Goal: Task Accomplishment & Management: Manage account settings

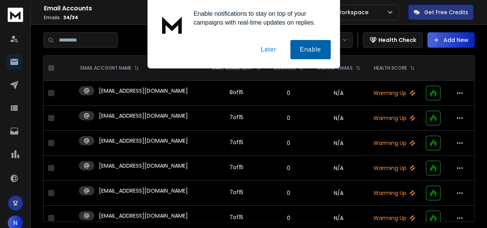
click at [304, 51] on button "Enable" at bounding box center [310, 49] width 40 height 19
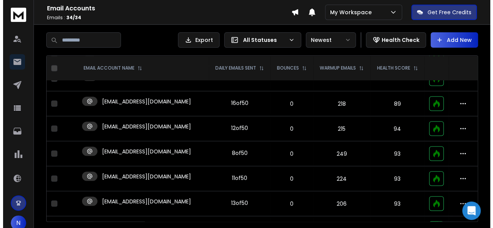
scroll to position [720, 0]
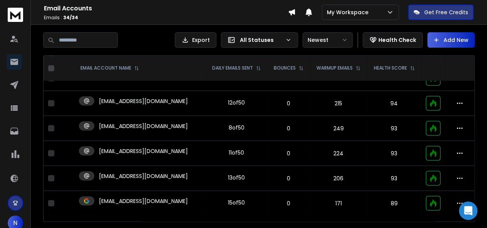
click at [129, 150] on p "[EMAIL_ADDRESS][DOMAIN_NAME]" at bounding box center [143, 151] width 89 height 8
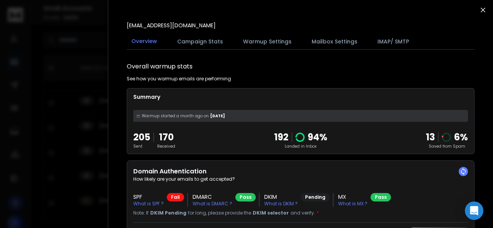
click at [480, 8] on icon "button" at bounding box center [483, 10] width 8 height 8
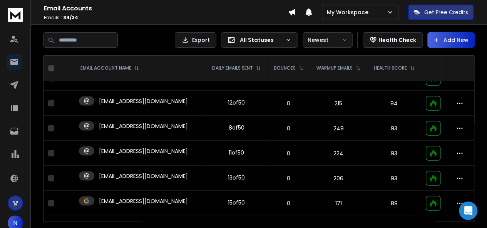
click at [166, 195] on td "[EMAIL_ADDRESS][DOMAIN_NAME]" at bounding box center [139, 203] width 131 height 25
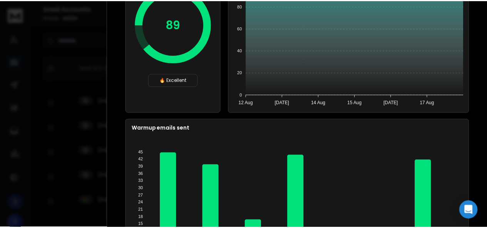
scroll to position [0, 0]
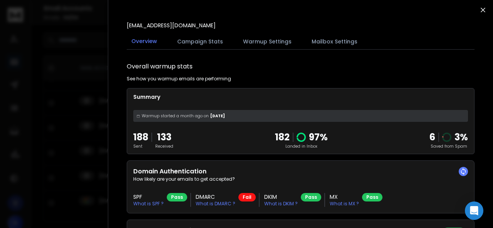
click at [481, 12] on icon "button" at bounding box center [483, 10] width 8 height 8
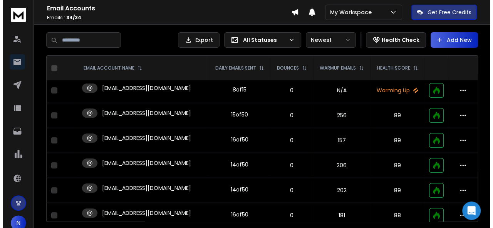
scroll to position [177, 0]
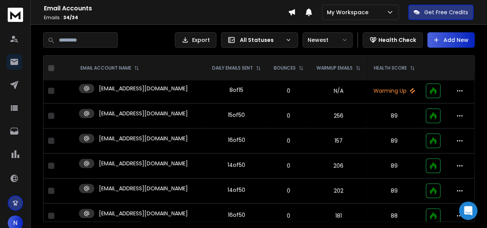
drag, startPoint x: 231, startPoint y: 141, endPoint x: 19, endPoint y: 66, distance: 225.2
click at [12, 128] on icon at bounding box center [14, 131] width 8 height 7
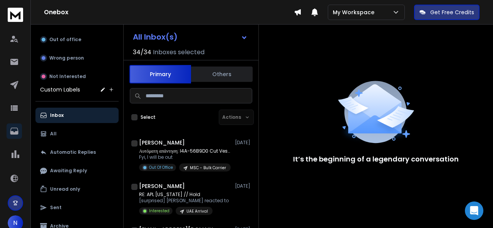
scroll to position [179, 0]
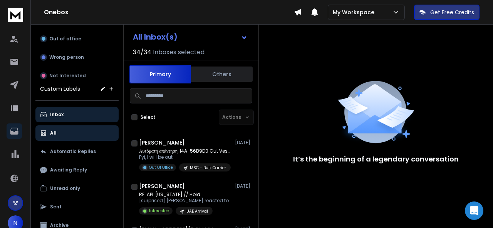
click at [70, 136] on button "All" at bounding box center [76, 133] width 83 height 15
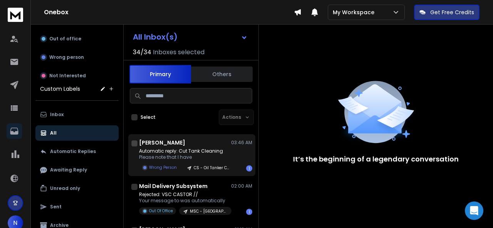
click at [171, 151] on p "Automatic reply: Cut Tank Cleaning" at bounding box center [185, 151] width 92 height 6
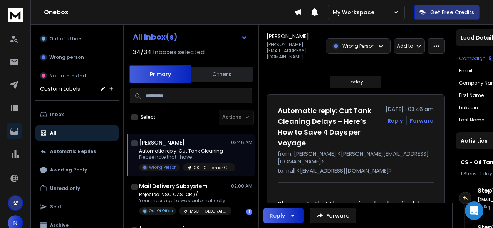
scroll to position [270, 0]
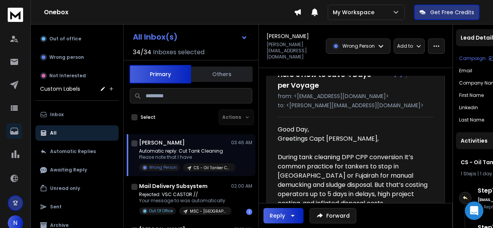
scroll to position [472, 0]
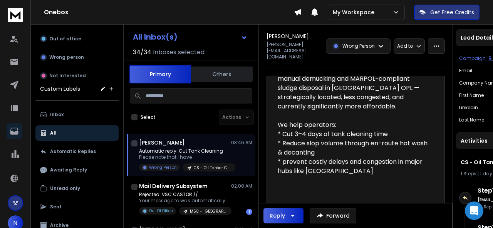
scroll to position [0, 0]
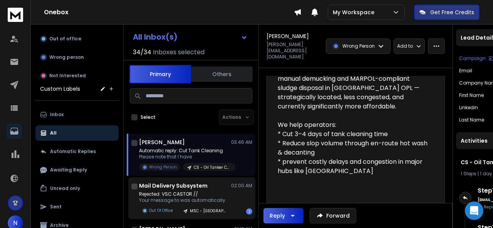
click at [181, 187] on h1 "Mail Delivery Subsystem" at bounding box center [173, 186] width 69 height 8
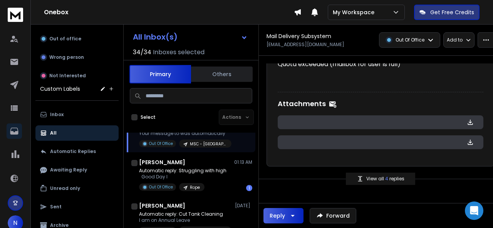
scroll to position [69, 0]
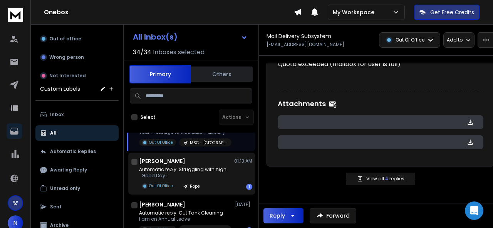
click at [178, 167] on p "Automatic reply: Struggling with high" at bounding box center [182, 170] width 87 height 6
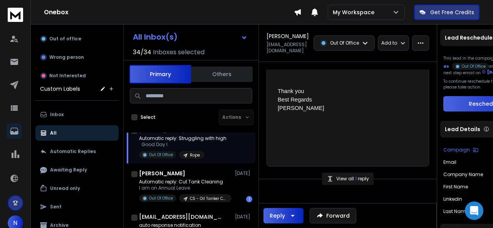
scroll to position [100, 0]
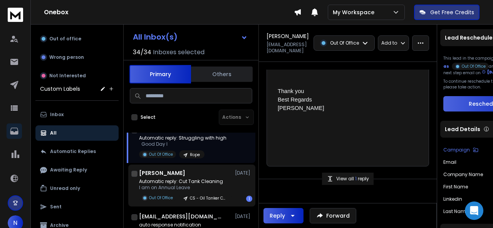
click at [186, 185] on p "I am on Annual Leave" at bounding box center [185, 188] width 92 height 6
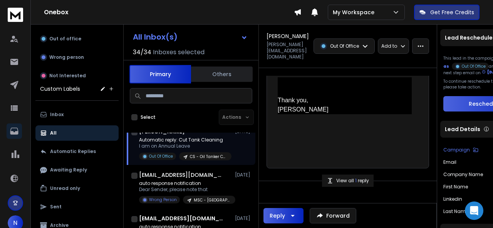
scroll to position [142, 0]
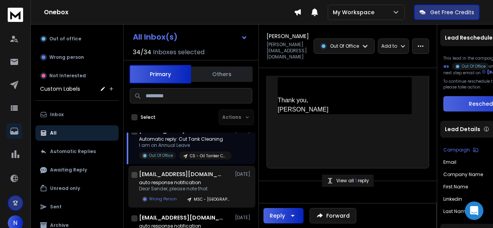
click at [189, 176] on h1 "[EMAIL_ADDRESS][DOMAIN_NAME]" at bounding box center [181, 175] width 85 height 8
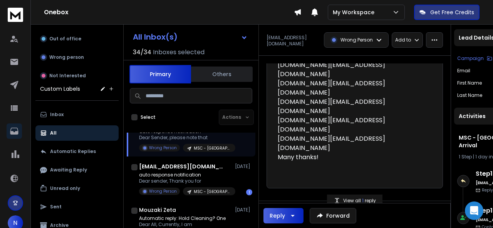
scroll to position [194, 0]
click at [181, 165] on h1 "[EMAIL_ADDRESS][DOMAIN_NAME]" at bounding box center [181, 166] width 85 height 8
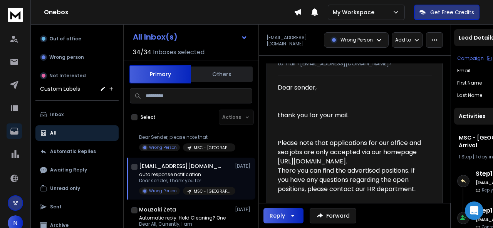
scroll to position [66, 0]
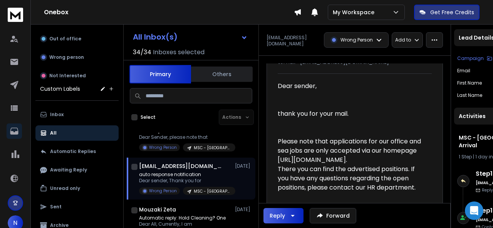
click at [315, 159] on div "Dear sender, thank you for your mail. Please note that applications for our off…" at bounding box center [355, 186] width 154 height 209
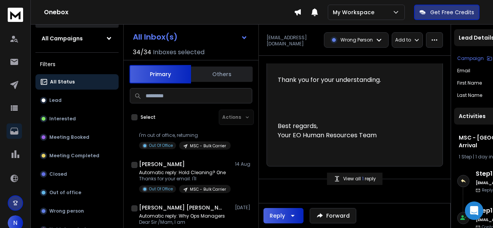
scroll to position [0, 0]
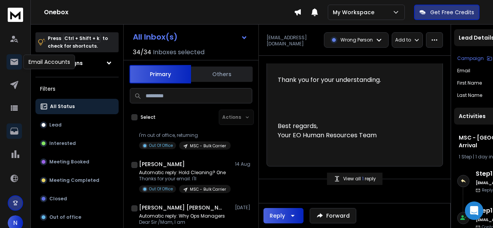
click at [17, 63] on icon at bounding box center [14, 62] width 8 height 6
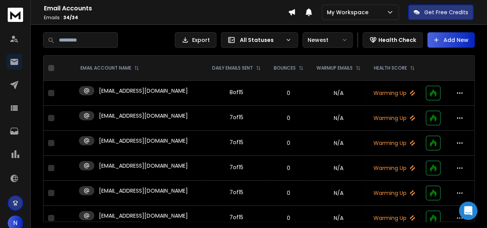
click at [52, 71] on th at bounding box center [59, 68] width 31 height 25
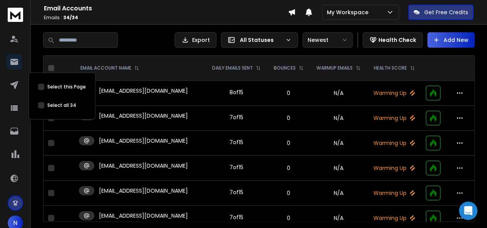
click at [40, 105] on button "Select this Page" at bounding box center [41, 105] width 6 height 6
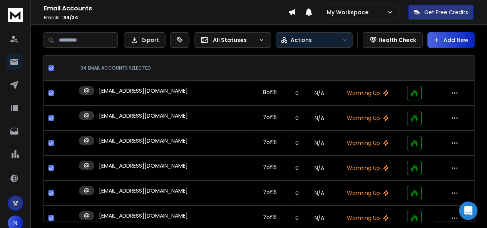
click at [331, 41] on div "Actions" at bounding box center [310, 40] width 59 height 8
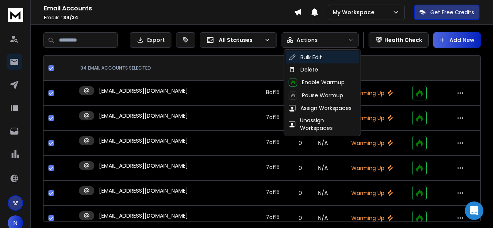
click at [322, 54] on div "Bulk Edit" at bounding box center [322, 57] width 73 height 12
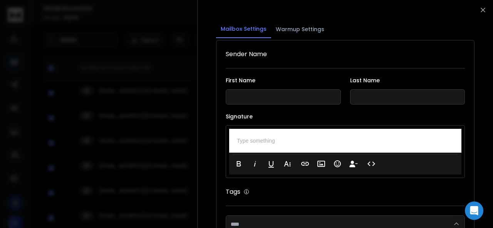
click at [273, 102] on input "text" at bounding box center [283, 96] width 115 height 15
click at [481, 8] on icon "button" at bounding box center [483, 10] width 4 height 4
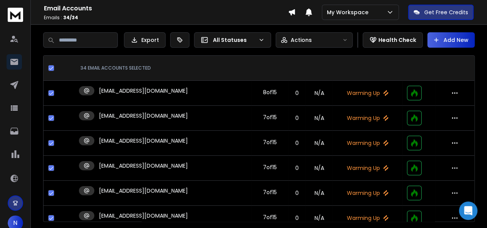
click at [114, 37] on input at bounding box center [80, 39] width 75 height 15
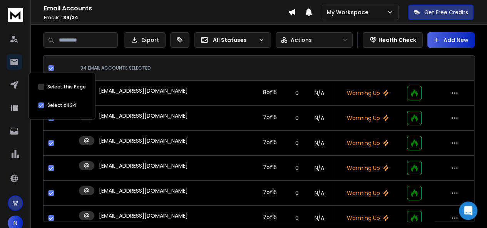
click at [52, 69] on button "Select this Page" at bounding box center [51, 68] width 6 height 6
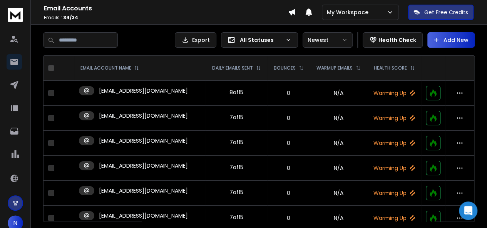
click at [96, 42] on input at bounding box center [80, 39] width 75 height 15
type input "*********"
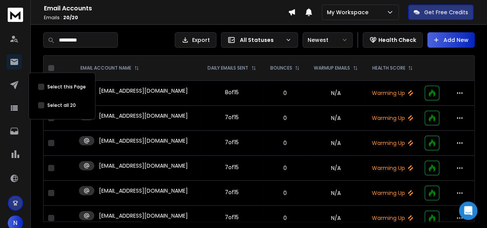
click at [40, 106] on button "Select this Page" at bounding box center [41, 105] width 6 height 6
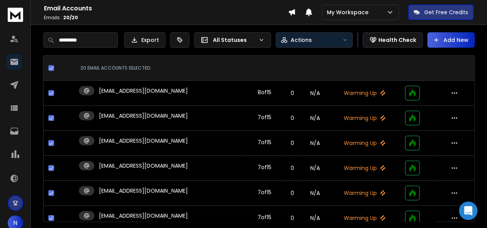
click at [303, 40] on p "Actions" at bounding box center [301, 40] width 21 height 8
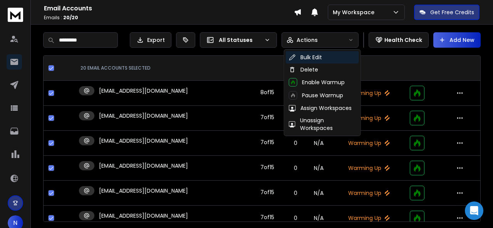
click at [306, 54] on div "Bulk Edit" at bounding box center [305, 58] width 33 height 8
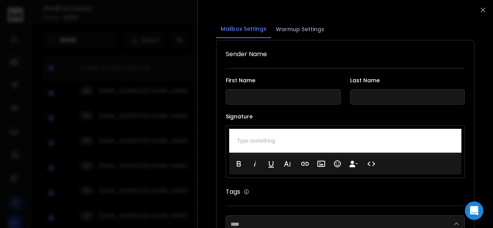
click at [273, 101] on input "text" at bounding box center [283, 96] width 115 height 15
type input "*****"
type input "****"
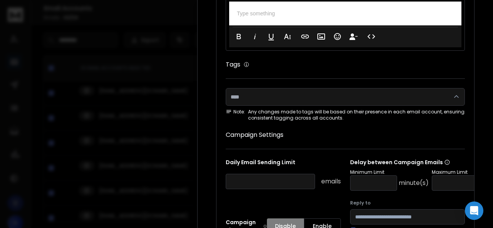
scroll to position [129, 0]
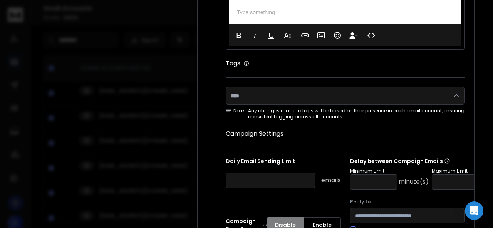
click at [273, 101] on input at bounding box center [258, 96] width 60 height 14
click at [320, 68] on div "Tags" at bounding box center [345, 63] width 239 height 9
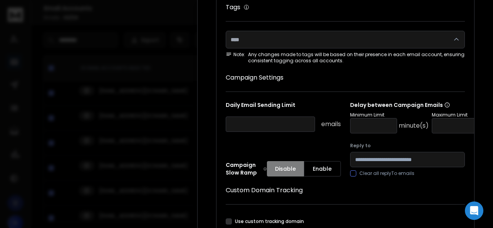
scroll to position [189, 0]
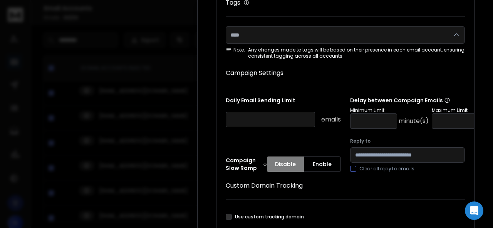
click at [286, 119] on input "number" at bounding box center [270, 119] width 89 height 15
type input "**"
click at [380, 122] on input "number" at bounding box center [373, 121] width 47 height 15
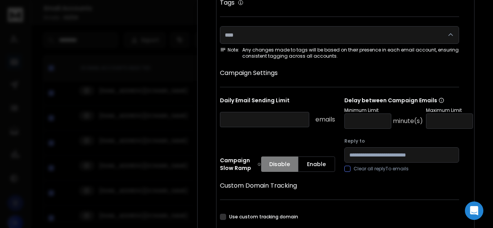
type input "*"
type input "**"
click at [380, 122] on input "*" at bounding box center [367, 121] width 47 height 15
type input "*"
type input "**"
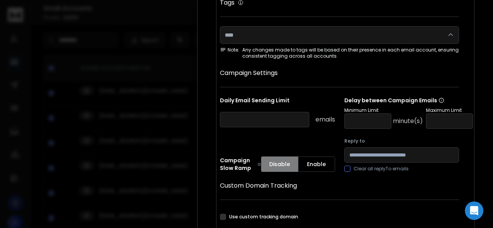
click at [295, 142] on div "Campaign Slow Ramp Disable Enable" at bounding box center [277, 155] width 115 height 34
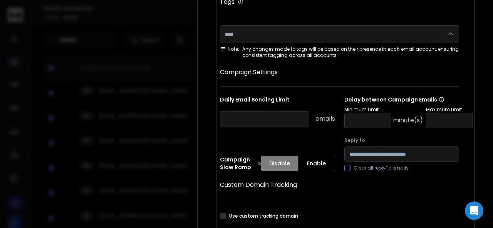
click at [374, 154] on input "text" at bounding box center [401, 154] width 115 height 15
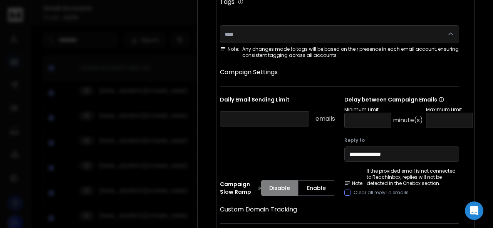
click at [380, 153] on input "**********" at bounding box center [401, 154] width 115 height 15
type input "**********"
click at [291, 155] on div "Campaign Slow Ramp Disable Enable" at bounding box center [277, 166] width 115 height 59
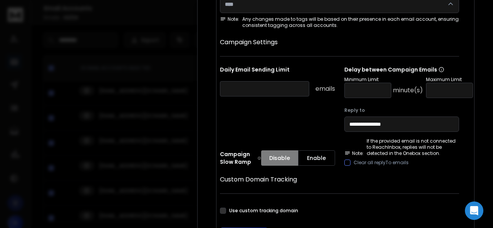
scroll to position [221, 0]
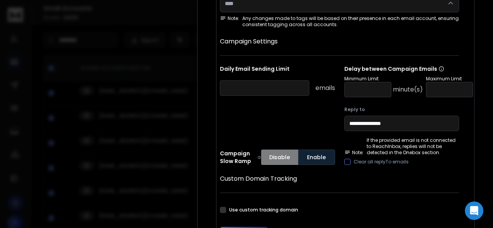
click at [322, 155] on button "Enable" at bounding box center [316, 157] width 37 height 15
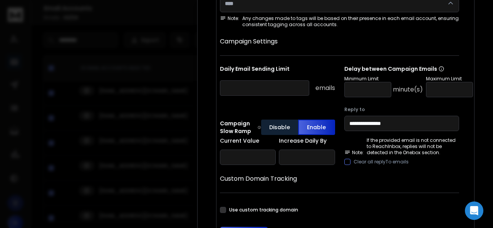
click at [280, 128] on button "Disable" at bounding box center [279, 127] width 37 height 15
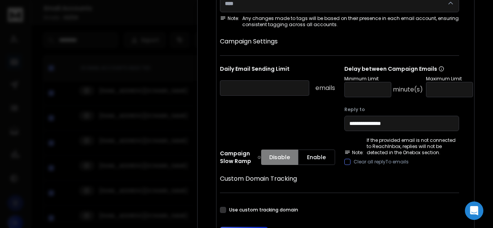
click at [271, 127] on div "Campaign Slow Ramp Disable Enable" at bounding box center [277, 136] width 115 height 59
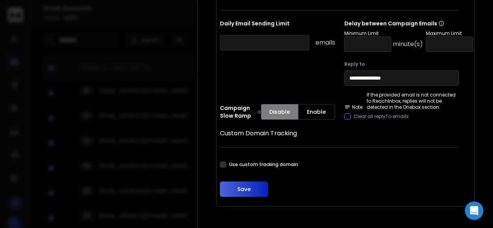
scroll to position [271, 0]
click at [242, 186] on button "Save" at bounding box center [244, 189] width 48 height 15
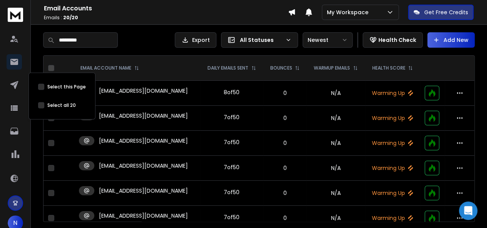
click at [40, 106] on button "Select this Page" at bounding box center [41, 105] width 6 height 6
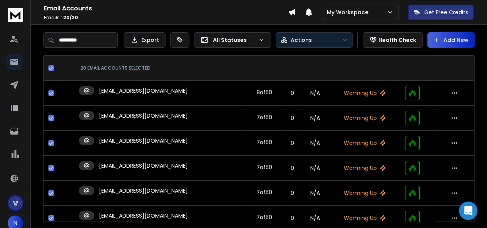
click at [344, 39] on button "Actions" at bounding box center [314, 39] width 77 height 15
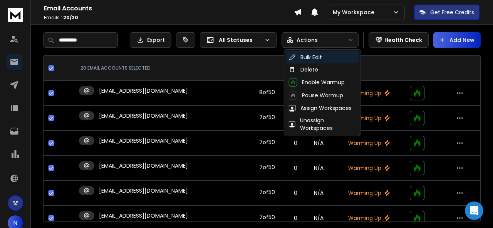
click at [314, 57] on div "Bulk Edit" at bounding box center [305, 58] width 33 height 8
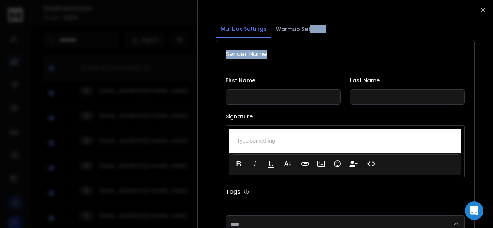
drag, startPoint x: 314, startPoint y: 57, endPoint x: 309, endPoint y: 30, distance: 27.4
click at [309, 30] on button "Warmup Settings" at bounding box center [300, 29] width 58 height 17
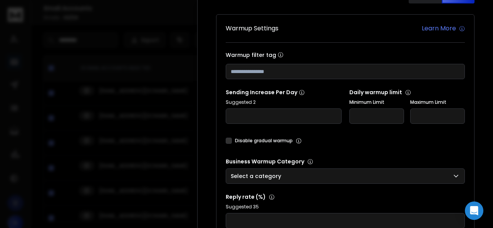
scroll to position [57, 0]
click at [284, 120] on input "number" at bounding box center [284, 115] width 116 height 15
type input "*"
type input "**"
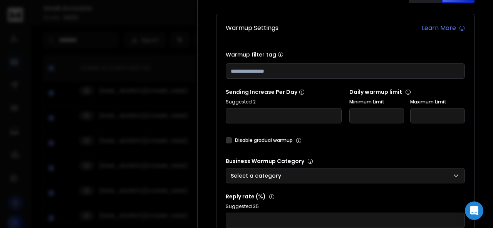
type button "on"
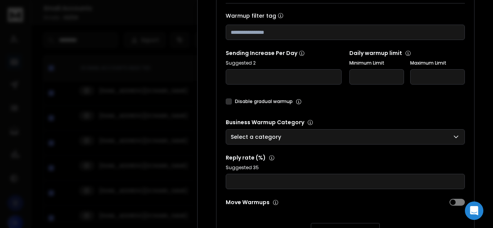
scroll to position [96, 0]
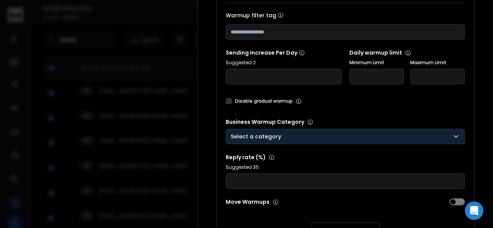
click at [317, 137] on div "Select a category" at bounding box center [345, 137] width 229 height 8
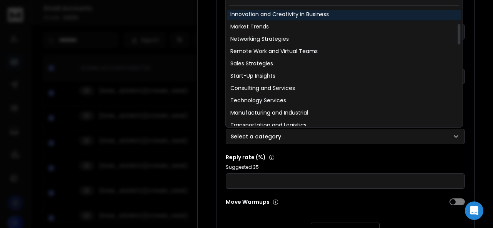
scroll to position [76, 0]
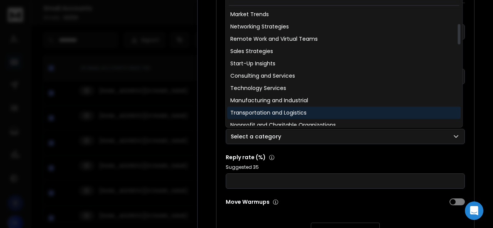
type input "***"
click at [269, 109] on span "Transportation and Logistics" at bounding box center [268, 113] width 76 height 8
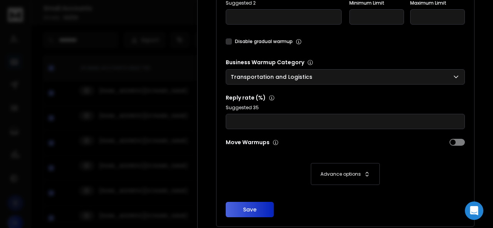
scroll to position [156, 0]
click at [291, 125] on input "number" at bounding box center [345, 121] width 239 height 15
type input "**"
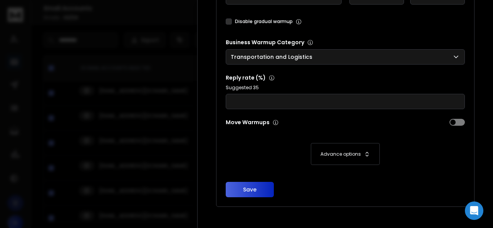
click at [347, 152] on p "Advance options" at bounding box center [340, 154] width 40 height 6
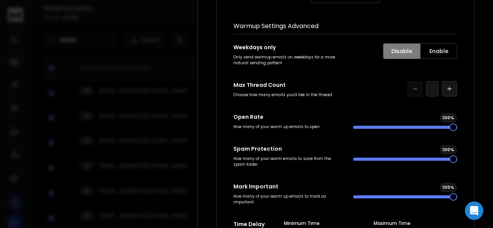
scroll to position [339, 0]
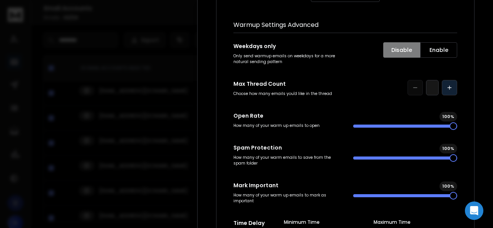
click at [447, 88] on icon "button" at bounding box center [449, 88] width 6 height 6
type input "*"
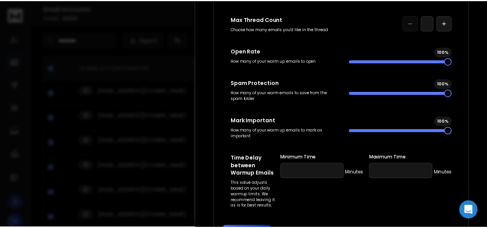
scroll to position [493, 0]
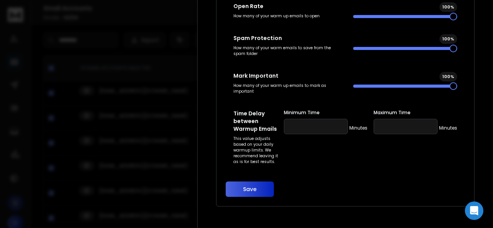
click at [258, 186] on button "Save" at bounding box center [250, 189] width 48 height 15
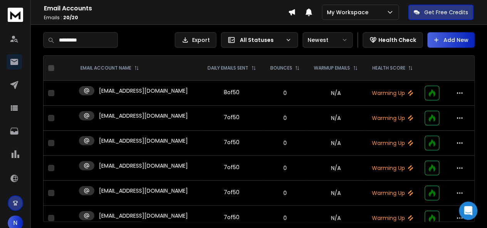
scroll to position [0, 0]
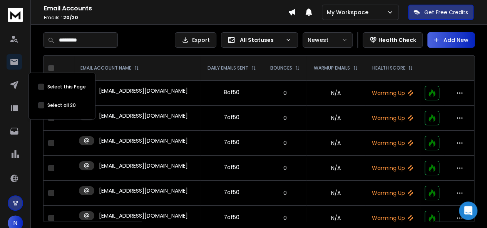
click at [40, 104] on button "Select this Page" at bounding box center [41, 105] width 6 height 6
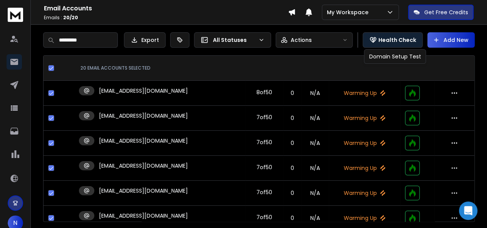
click at [407, 39] on p "Health Check" at bounding box center [397, 40] width 38 height 8
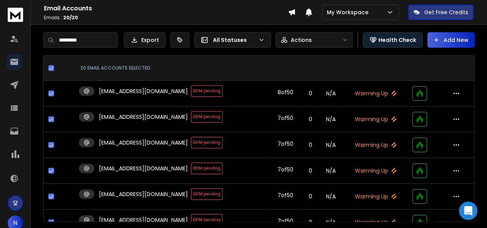
click at [191, 94] on span "DKIM pending" at bounding box center [207, 91] width 32 height 12
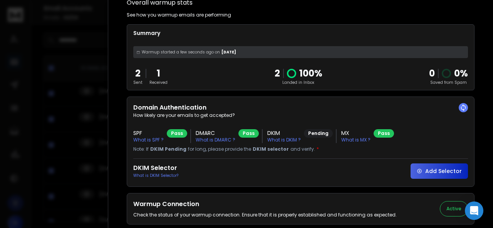
scroll to position [65, 0]
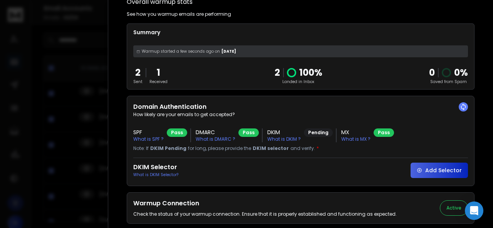
click at [282, 137] on p "What is DKIM ?" at bounding box center [283, 139] width 33 height 6
click at [433, 171] on button "Add Selector" at bounding box center [438, 170] width 57 height 15
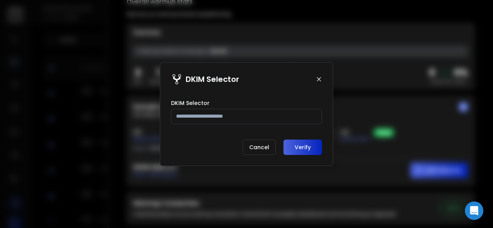
click at [252, 116] on input "text" at bounding box center [246, 116] width 151 height 15
click at [257, 95] on div "DKIM Selector" at bounding box center [246, 87] width 151 height 27
click at [251, 114] on input "text" at bounding box center [246, 116] width 151 height 15
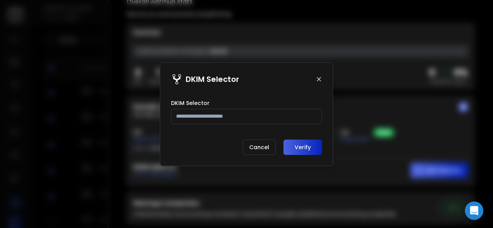
click at [251, 114] on input "text" at bounding box center [246, 116] width 151 height 15
click at [174, 167] on div "DKIM Selector DKIM Selector Cancel Verify" at bounding box center [246, 114] width 493 height 119
click at [251, 151] on p "Cancel" at bounding box center [259, 147] width 33 height 15
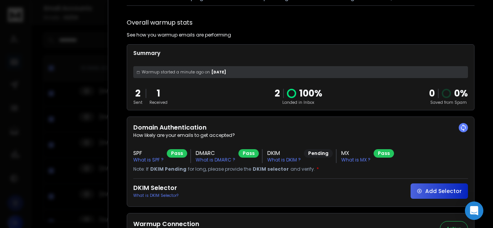
scroll to position [0, 0]
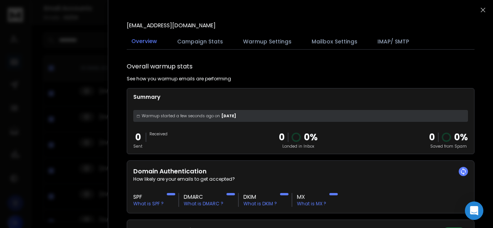
click at [55, 108] on div at bounding box center [246, 114] width 493 height 228
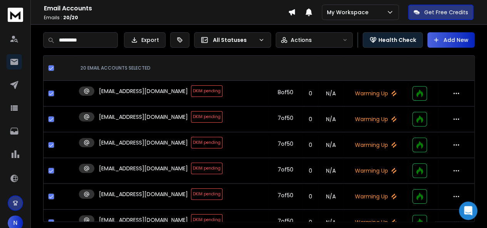
click at [191, 141] on span "DKIM pending" at bounding box center [207, 143] width 32 height 12
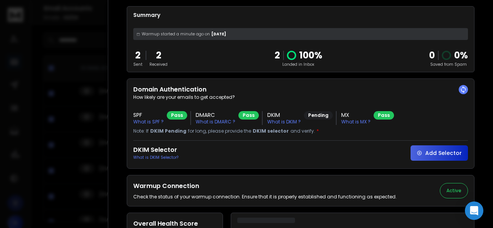
scroll to position [89, 0]
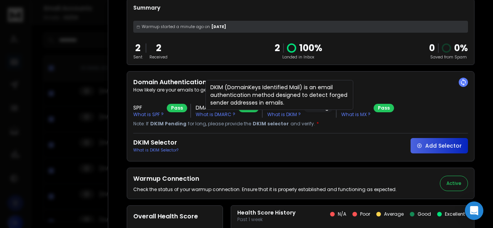
click at [285, 114] on p "What is DKIM ?" at bounding box center [283, 115] width 33 height 6
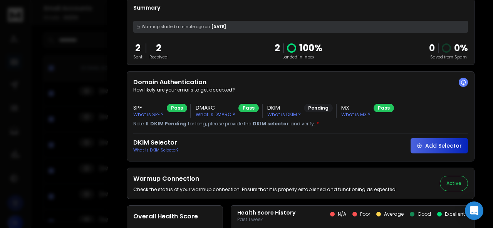
click at [434, 151] on button "Add Selector" at bounding box center [438, 145] width 57 height 15
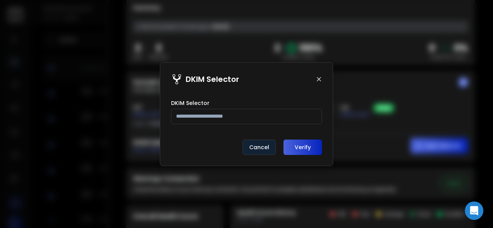
click at [263, 147] on p "Cancel" at bounding box center [259, 147] width 33 height 15
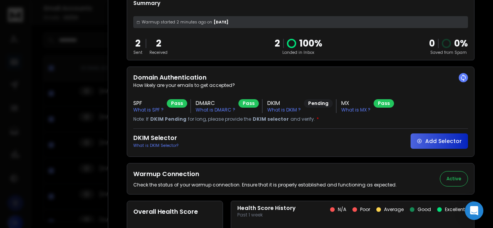
scroll to position [94, 0]
click at [464, 75] on icon at bounding box center [463, 78] width 8 height 8
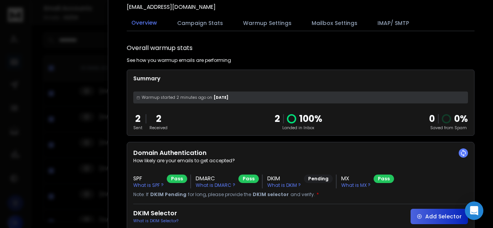
scroll to position [0, 0]
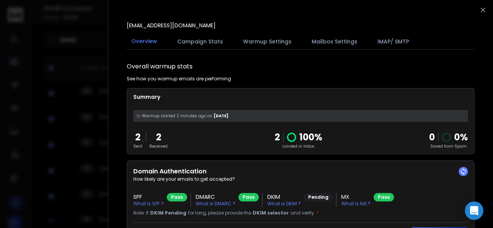
click at [212, 36] on button "Campaign Stats" at bounding box center [199, 41] width 55 height 17
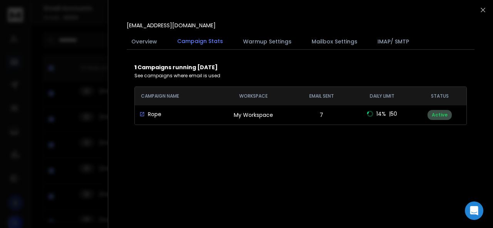
click at [268, 37] on button "Warmup Settings" at bounding box center [267, 41] width 58 height 17
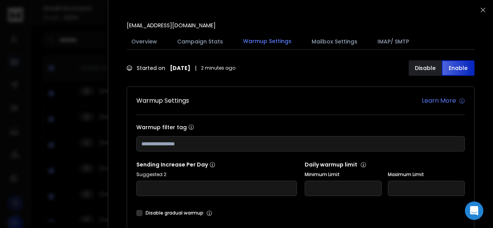
click at [335, 37] on button "Mailbox Settings" at bounding box center [334, 41] width 55 height 17
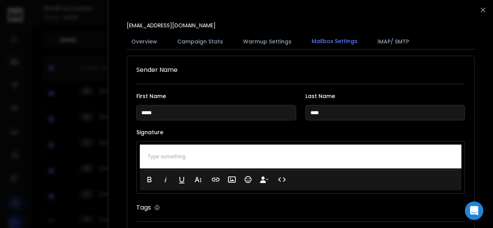
click at [396, 35] on button "IMAP/ SMTP" at bounding box center [393, 41] width 41 height 17
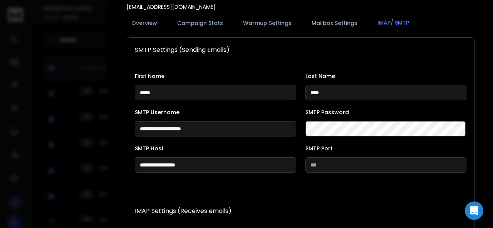
scroll to position [20, 0]
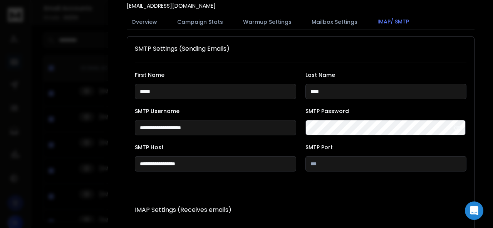
click at [454, 129] on icon at bounding box center [456, 128] width 7 height 5
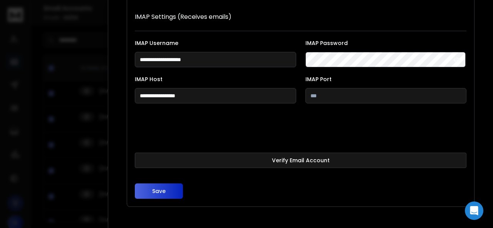
scroll to position [0, 0]
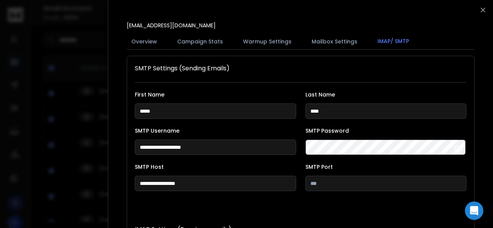
click at [324, 37] on button "Mailbox Settings" at bounding box center [334, 41] width 55 height 17
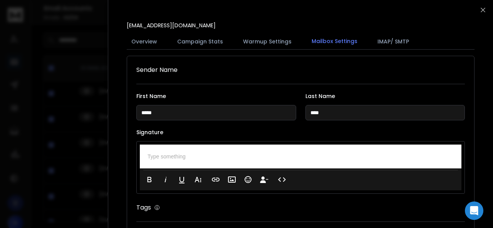
click at [146, 39] on button "Overview" at bounding box center [144, 41] width 35 height 17
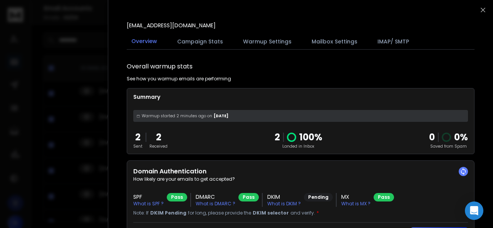
click at [200, 41] on button "Campaign Stats" at bounding box center [199, 41] width 55 height 17
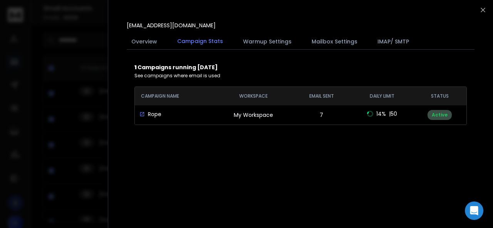
click at [88, 45] on div at bounding box center [246, 114] width 493 height 228
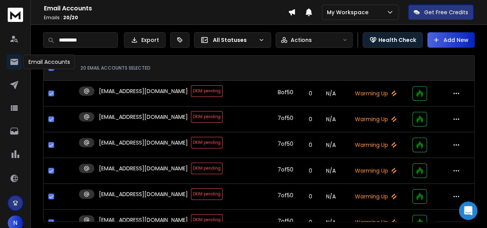
click at [16, 67] on link at bounding box center [14, 61] width 15 height 15
click at [15, 89] on icon at bounding box center [14, 84] width 9 height 9
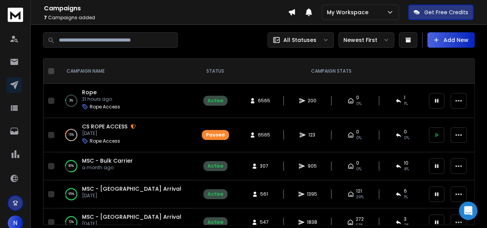
click at [457, 104] on button "button" at bounding box center [458, 100] width 16 height 15
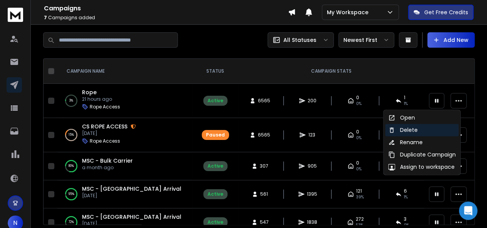
click at [104, 102] on div "Rope 21 hours ago Rope Access" at bounding box center [101, 101] width 38 height 25
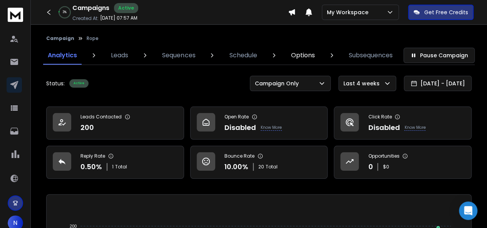
click at [310, 57] on p "Options" at bounding box center [303, 55] width 24 height 9
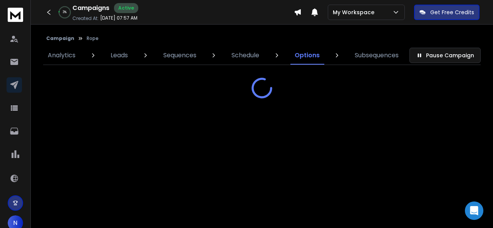
select select "*"
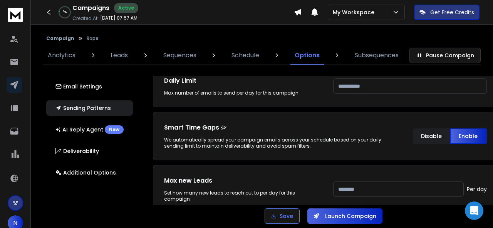
scroll to position [364, 0]
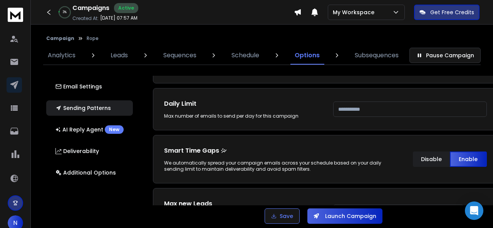
drag, startPoint x: 364, startPoint y: 112, endPoint x: 274, endPoint y: 101, distance: 90.7
click at [274, 101] on div "Daily Limit Max number of emails to send per day for this campaign ***" at bounding box center [325, 109] width 323 height 20
type input "***"
click at [283, 217] on button "Save" at bounding box center [282, 216] width 35 height 15
click at [283, 217] on div "Save Launch Campaign" at bounding box center [323, 216] width 468 height 15
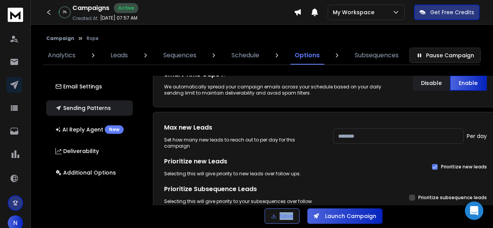
scroll to position [440, 0]
click at [355, 133] on input "***" at bounding box center [398, 136] width 131 height 15
click at [301, 115] on div "Max new Leads Set how many new leads to reach out to per day for this campaign …" at bounding box center [325, 174] width 345 height 124
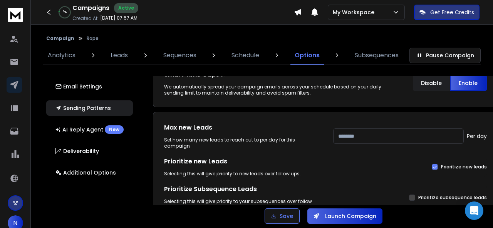
click at [300, 119] on div "Max new Leads Set how many new leads to reach out to per day for this campaign …" at bounding box center [325, 174] width 345 height 124
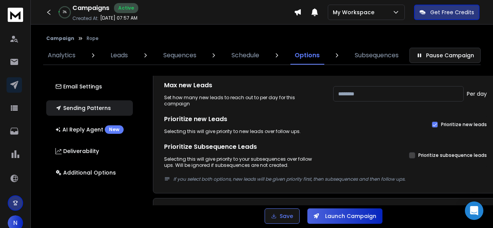
scroll to position [483, 0]
drag, startPoint x: 353, startPoint y: 93, endPoint x: 272, endPoint y: 95, distance: 81.7
click at [272, 95] on div "Max new Leads Set how many new leads to reach out to per day for this campaign …" at bounding box center [325, 94] width 323 height 26
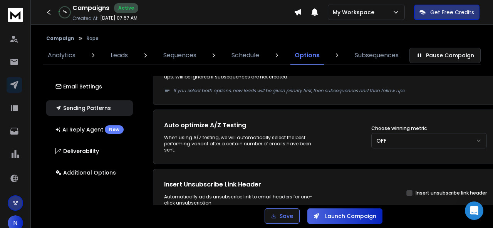
scroll to position [572, 0]
type input "***"
click at [283, 216] on button "Save" at bounding box center [282, 216] width 35 height 15
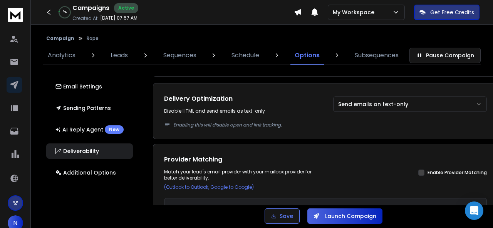
scroll to position [983, 0]
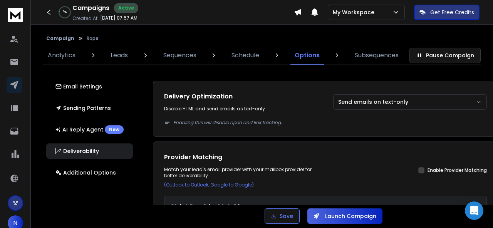
click at [314, 146] on div "Provider Matching Match your lead's email provider with your mailbox provider f…" at bounding box center [325, 195] width 345 height 106
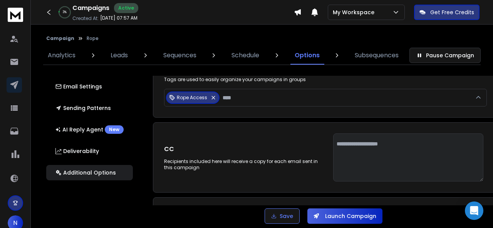
scroll to position [1662, 0]
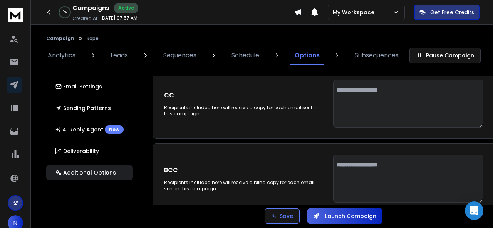
click at [330, 214] on button "Launch Campaign" at bounding box center [344, 216] width 75 height 15
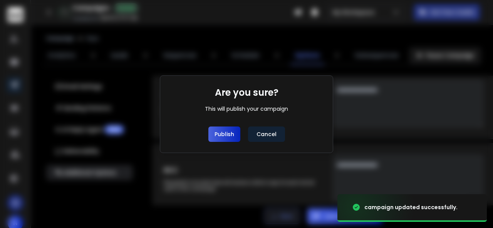
click at [225, 128] on button "Publish" at bounding box center [224, 134] width 32 height 15
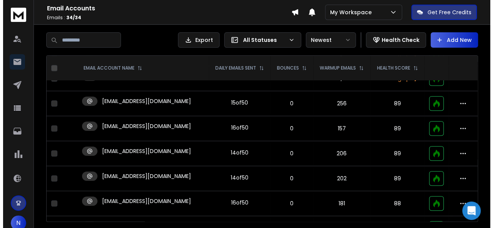
scroll to position [190, 0]
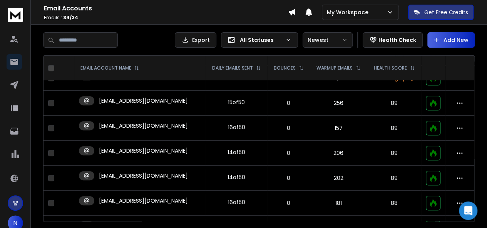
click at [126, 126] on p "[EMAIL_ADDRESS][DOMAIN_NAME]" at bounding box center [143, 126] width 89 height 8
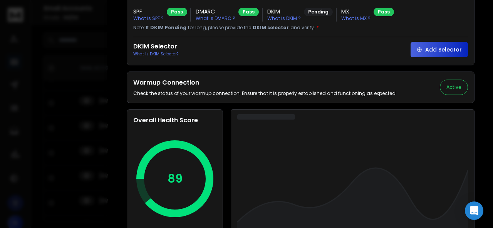
scroll to position [0, 0]
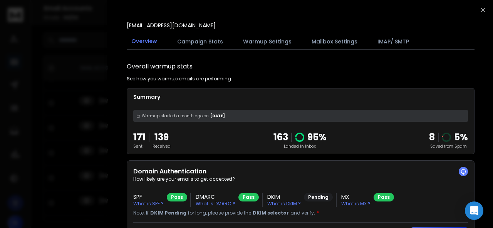
click at [208, 38] on button "Campaign Stats" at bounding box center [199, 41] width 55 height 17
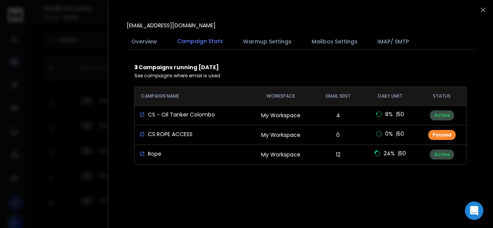
click at [256, 42] on button "Warmup Settings" at bounding box center [267, 41] width 58 height 17
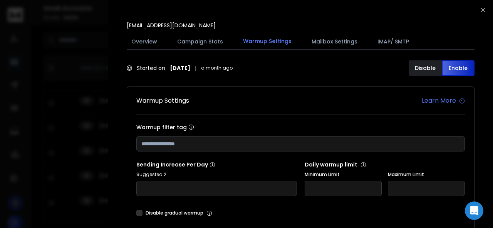
click at [337, 41] on button "Mailbox Settings" at bounding box center [334, 41] width 55 height 17
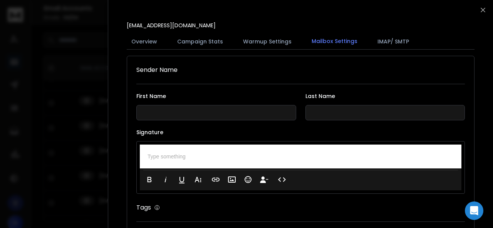
click at [270, 41] on button "Warmup Settings" at bounding box center [267, 41] width 58 height 17
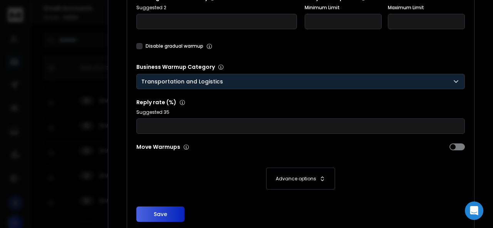
scroll to position [192, 0]
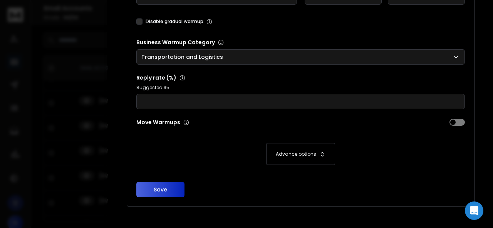
click at [294, 156] on p "Advance options" at bounding box center [296, 154] width 40 height 6
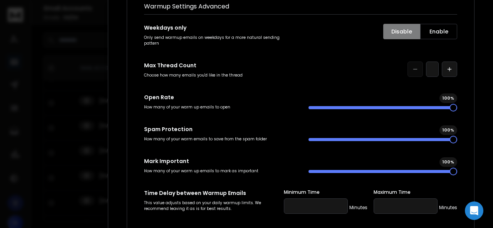
scroll to position [417, 0]
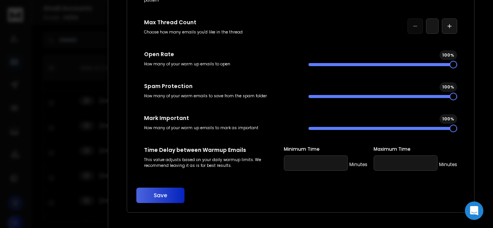
click at [57, 28] on div at bounding box center [246, 114] width 493 height 228
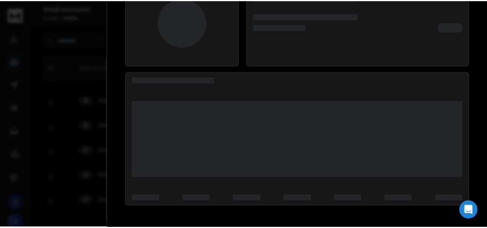
scroll to position [278, 0]
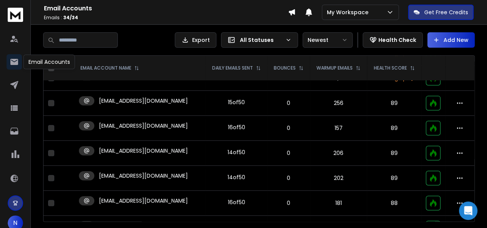
click at [15, 62] on icon at bounding box center [14, 62] width 8 height 6
click at [18, 89] on icon at bounding box center [14, 84] width 9 height 9
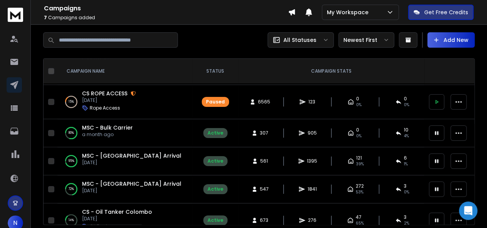
scroll to position [33, 0]
click at [129, 132] on p "a month ago" at bounding box center [107, 134] width 51 height 6
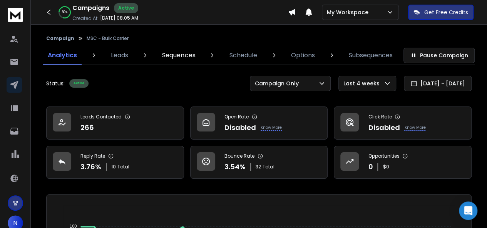
click at [187, 56] on p "Sequences" at bounding box center [178, 55] width 33 height 9
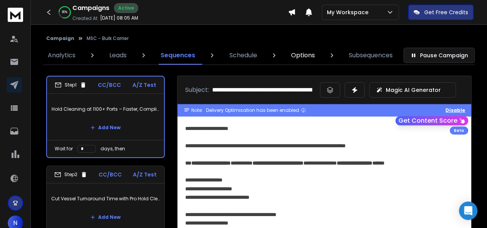
click at [305, 52] on p "Options" at bounding box center [303, 55] width 24 height 9
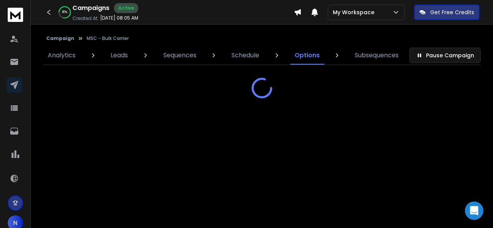
select select "*"
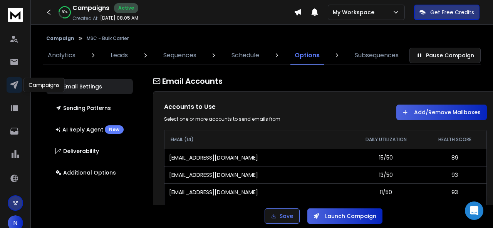
click at [14, 85] on icon at bounding box center [14, 85] width 8 height 8
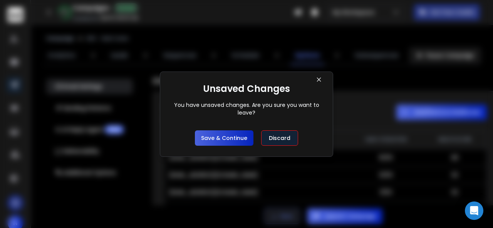
click at [278, 142] on button "Discard" at bounding box center [279, 138] width 37 height 15
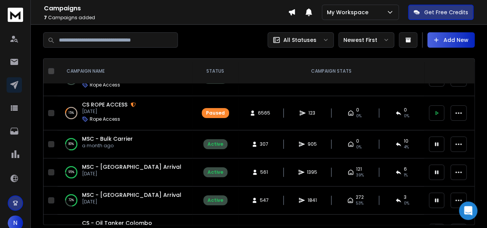
scroll to position [23, 0]
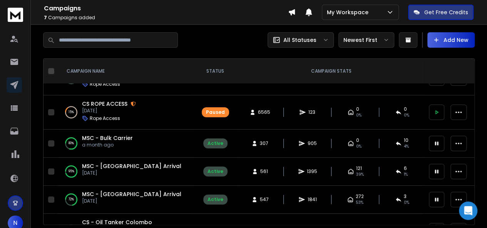
click at [139, 144] on div "80 % MSC - Bulk Carrier a month ago" at bounding box center [124, 143] width 119 height 18
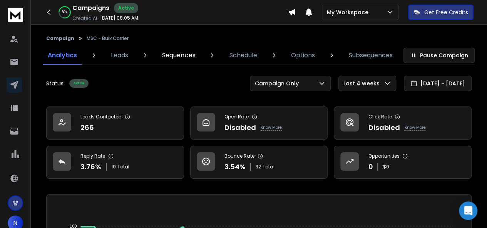
click at [182, 54] on p "Sequences" at bounding box center [178, 55] width 33 height 9
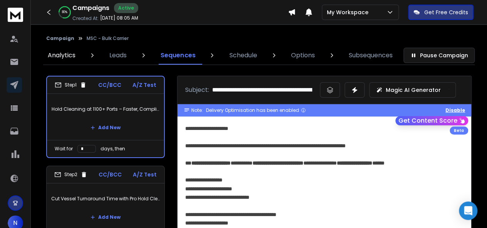
click at [68, 58] on p "Analytics" at bounding box center [62, 55] width 28 height 9
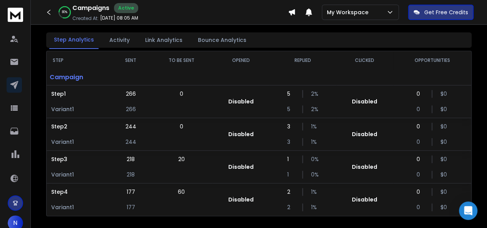
scroll to position [328, 0]
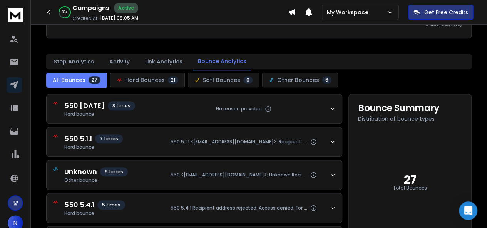
click at [233, 62] on button "Bounce Analytics" at bounding box center [222, 62] width 58 height 18
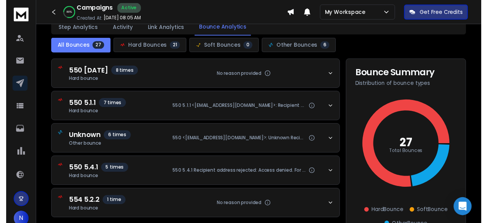
scroll to position [363, 0]
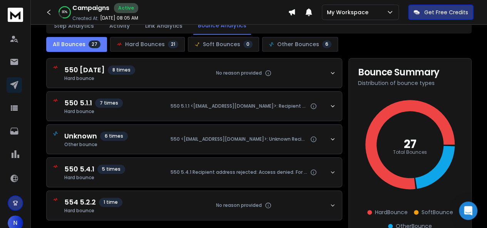
click at [333, 106] on icon "button" at bounding box center [333, 106] width 6 height 6
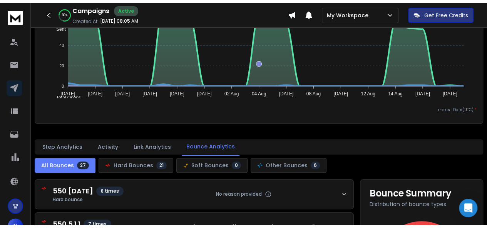
scroll to position [248, 0]
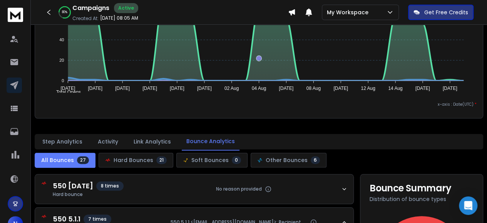
click at [148, 140] on button "Link Analytics" at bounding box center [152, 141] width 47 height 17
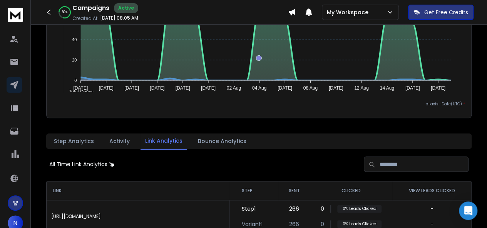
scroll to position [280, 0]
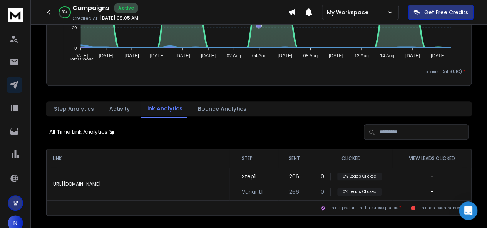
click at [126, 110] on button "Activity" at bounding box center [120, 108] width 30 height 17
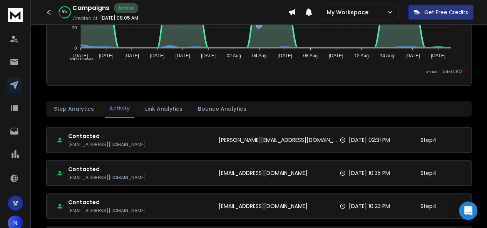
click at [87, 114] on button "Step Analytics" at bounding box center [73, 108] width 49 height 17
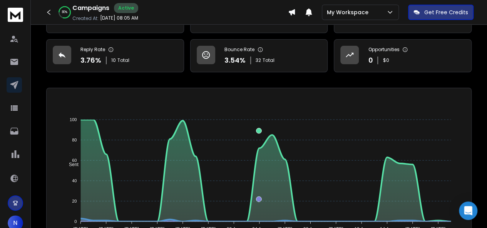
scroll to position [106, 0]
click at [15, 87] on icon at bounding box center [14, 85] width 8 height 8
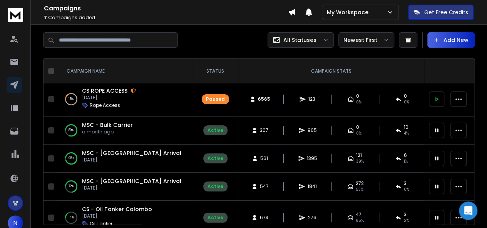
scroll to position [35, 0]
click at [117, 129] on link "MSC - Bulk Carrier" at bounding box center [107, 126] width 51 height 8
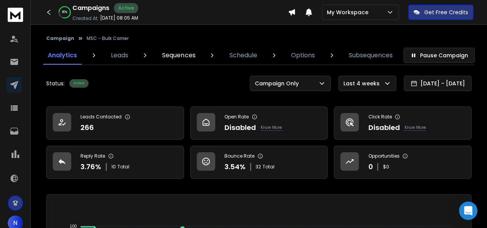
click at [187, 51] on p "Sequences" at bounding box center [178, 55] width 33 height 9
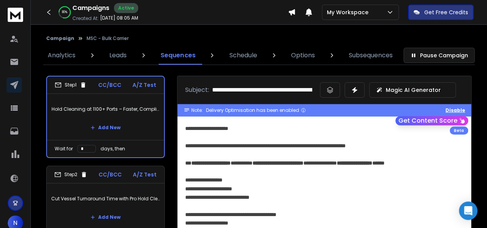
scroll to position [171, 0]
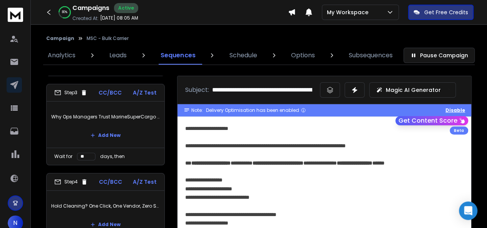
click at [120, 203] on p "Hold Cleaning? One Click, One Vendor, Zero Stress" at bounding box center [105, 207] width 109 height 22
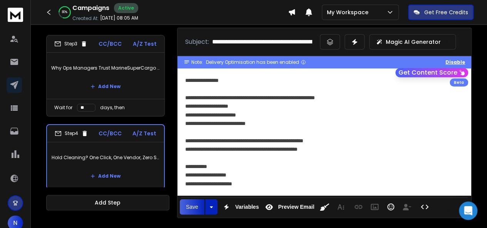
scroll to position [0, 0]
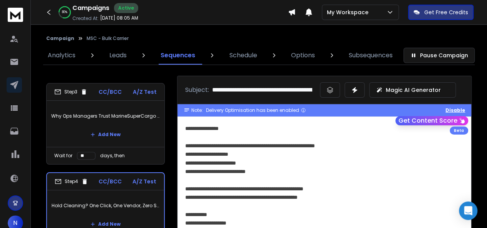
click at [241, 154] on div "**********" at bounding box center [324, 163] width 278 height 26
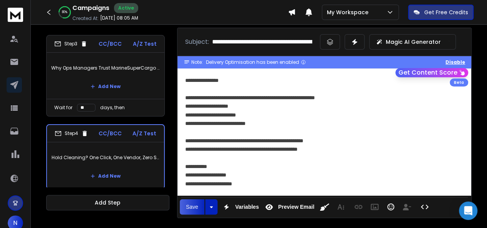
click at [87, 134] on icon at bounding box center [84, 133] width 7 height 7
type input "**********"
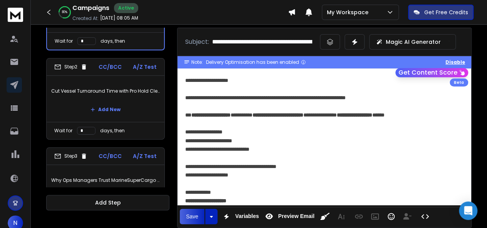
scroll to position [82, 0]
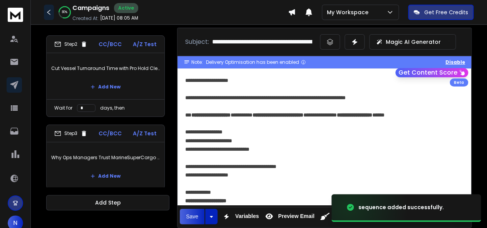
click at [48, 12] on icon at bounding box center [48, 12] width 3 height 5
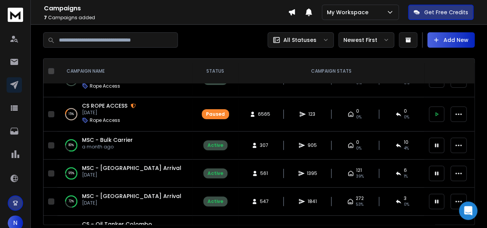
scroll to position [20, 0]
click at [123, 144] on p "a month ago" at bounding box center [107, 147] width 51 height 6
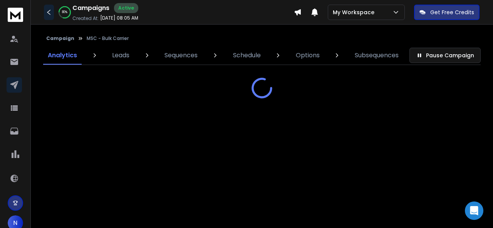
click at [45, 10] on button at bounding box center [49, 12] width 10 height 15
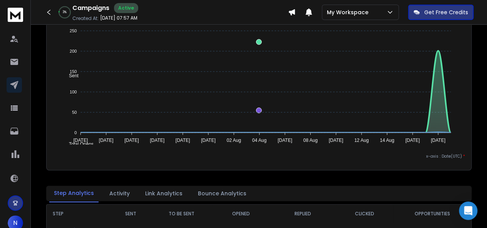
scroll to position [251, 0]
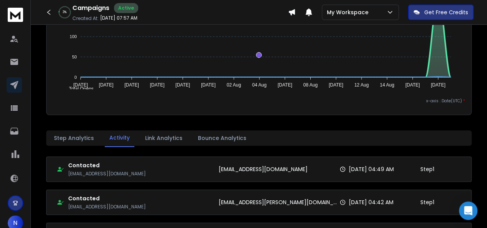
click at [122, 137] on button "Activity" at bounding box center [120, 138] width 30 height 18
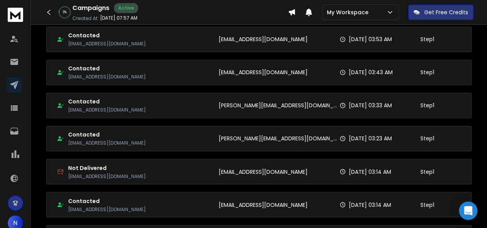
scroll to position [581, 0]
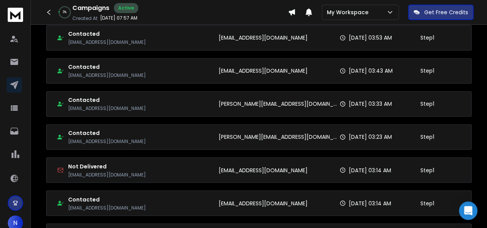
drag, startPoint x: 186, startPoint y: 124, endPoint x: 161, endPoint y: 161, distance: 44.4
click at [161, 162] on div "Not Delivered mail3@cleanship.site" at bounding box center [137, 169] width 161 height 15
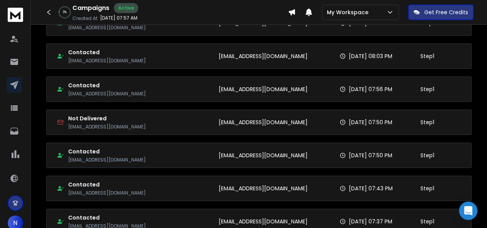
scroll to position [2847, 0]
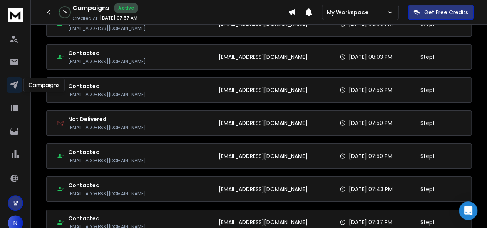
click at [14, 87] on icon at bounding box center [14, 85] width 8 height 8
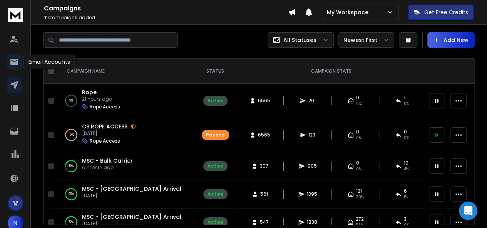
click at [18, 63] on icon at bounding box center [14, 62] width 8 height 6
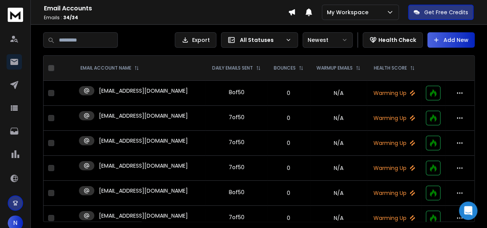
click at [89, 41] on input at bounding box center [80, 39] width 75 height 15
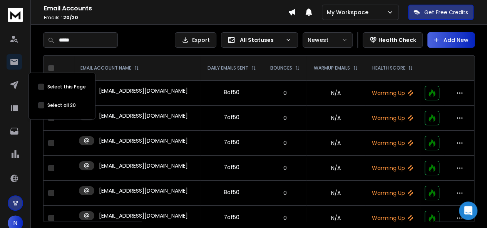
type input "*****"
click at [40, 105] on button "Select this Page" at bounding box center [41, 105] width 6 height 6
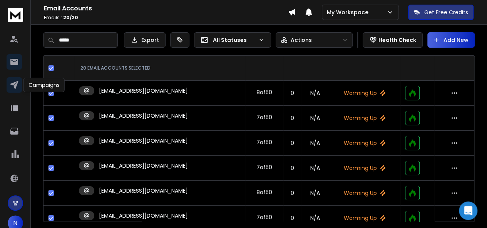
click at [18, 87] on icon at bounding box center [14, 84] width 9 height 9
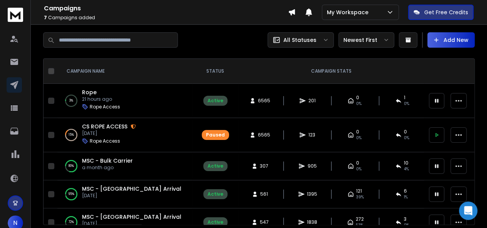
click at [109, 95] on h1 "Rope" at bounding box center [101, 93] width 38 height 8
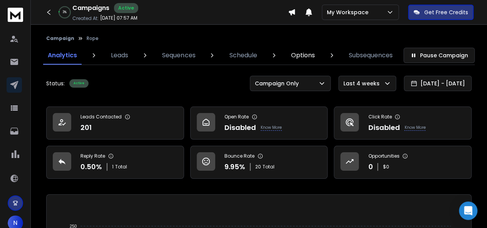
click at [299, 57] on p "Options" at bounding box center [303, 55] width 24 height 9
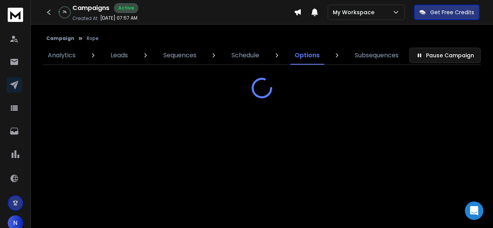
select select "*"
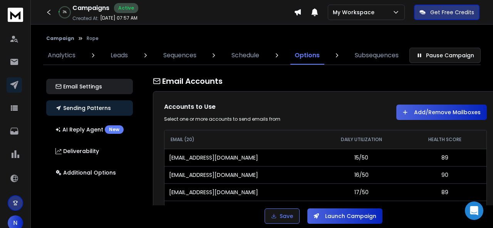
click at [98, 110] on p "Sending Patterns" at bounding box center [82, 108] width 55 height 8
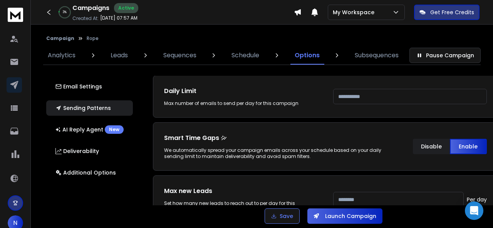
scroll to position [377, 0]
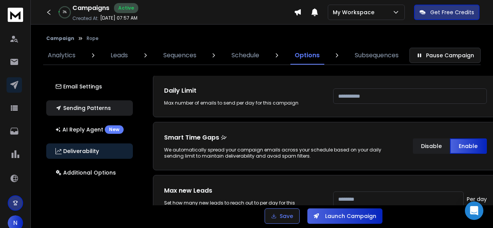
click at [82, 157] on button "Deliverability" at bounding box center [89, 151] width 87 height 15
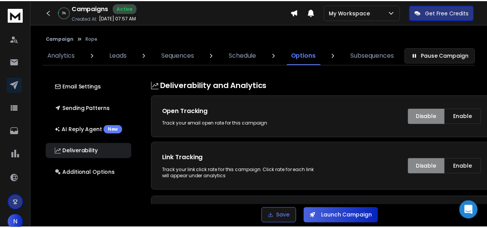
scroll to position [868, 0]
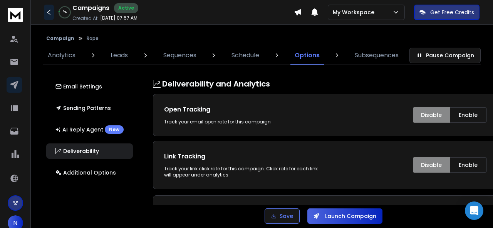
click at [48, 17] on button at bounding box center [49, 12] width 10 height 15
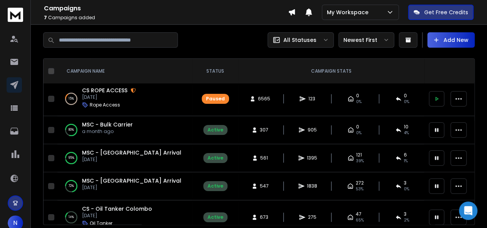
scroll to position [45, 0]
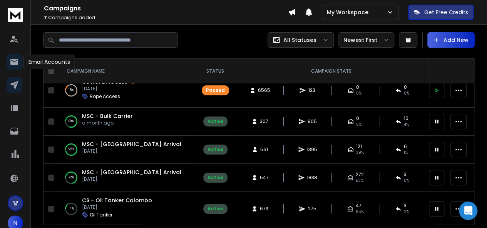
click at [16, 55] on link at bounding box center [14, 61] width 15 height 15
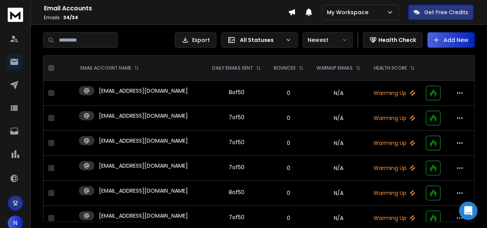
click at [112, 42] on input at bounding box center [80, 39] width 75 height 15
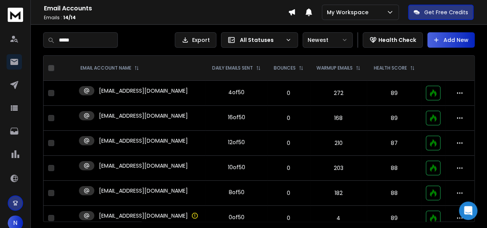
type input "*****"
click at [151, 123] on td "[EMAIL_ADDRESS][DOMAIN_NAME]" at bounding box center [139, 118] width 131 height 25
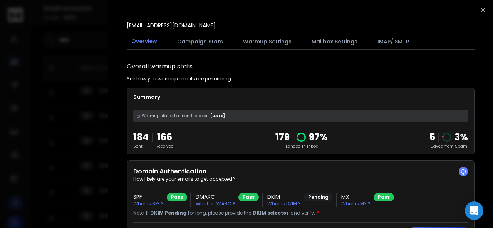
click at [198, 42] on button "Campaign Stats" at bounding box center [199, 41] width 55 height 17
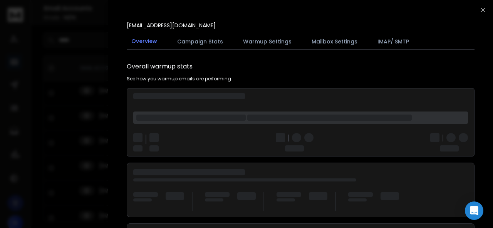
click at [59, 122] on div at bounding box center [246, 114] width 493 height 228
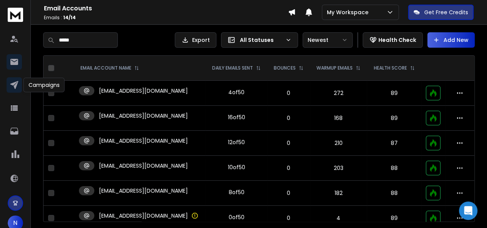
click at [17, 83] on icon at bounding box center [14, 85] width 8 height 8
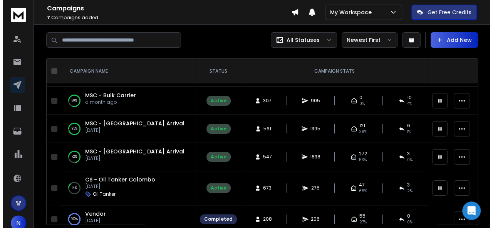
scroll to position [56, 0]
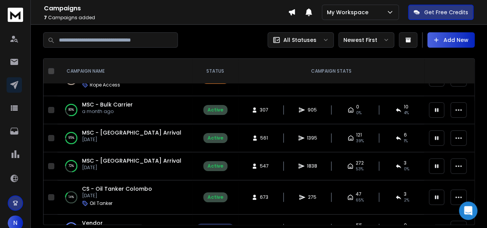
click at [136, 115] on div "80 % MSC - Bulk Carrier a month ago" at bounding box center [124, 110] width 119 height 18
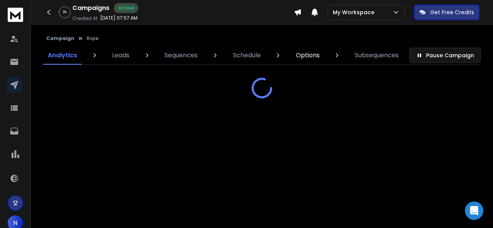
click at [316, 54] on p "Options" at bounding box center [308, 55] width 24 height 9
select select "*"
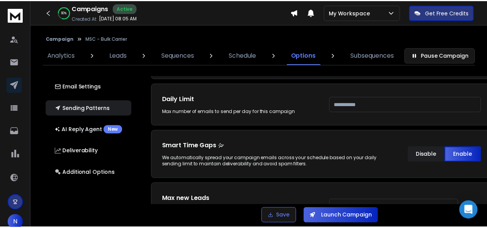
scroll to position [370, 0]
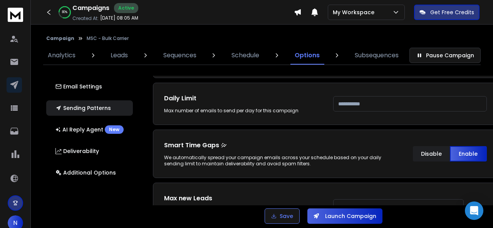
drag, startPoint x: 356, startPoint y: 105, endPoint x: 283, endPoint y: 98, distance: 72.8
click at [283, 98] on div "Daily Limit Max number of emails to send per day for this campaign ***" at bounding box center [325, 104] width 323 height 20
type input "***"
click at [281, 226] on div "Get only verified leads with our AI-powered Lead Finder, starting at $22/mo Try…" at bounding box center [246, 114] width 493 height 228
click at [286, 216] on button "Save" at bounding box center [282, 216] width 35 height 15
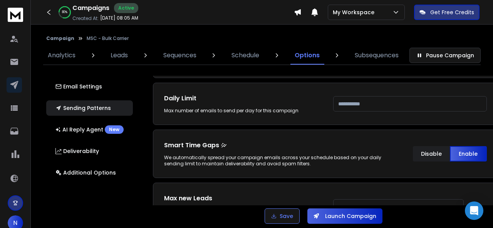
click at [64, 39] on button "Campaign" at bounding box center [60, 38] width 28 height 6
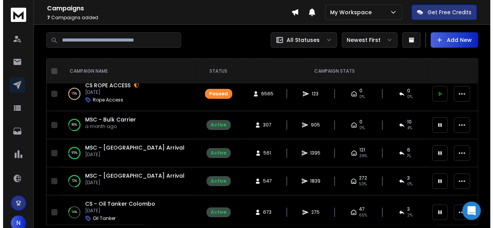
scroll to position [42, 0]
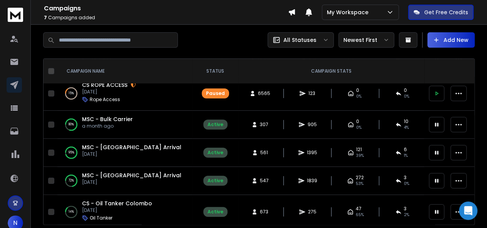
click at [122, 144] on span "MSC - [GEOGRAPHIC_DATA] Arrival" at bounding box center [131, 148] width 99 height 8
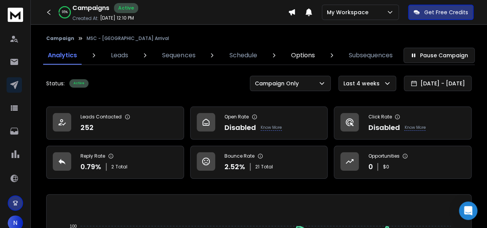
click at [307, 59] on p "Options" at bounding box center [303, 55] width 24 height 9
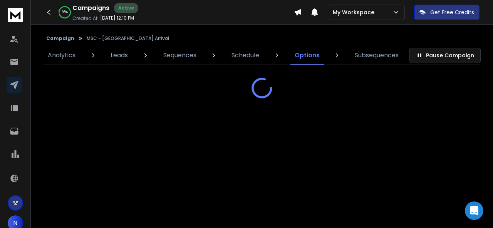
select select "*"
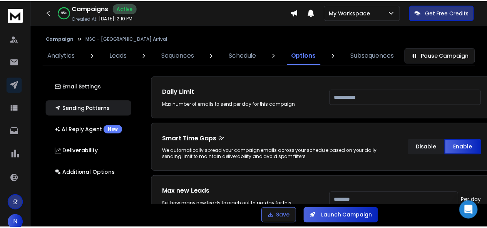
scroll to position [378, 0]
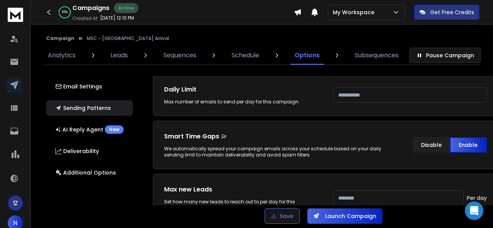
drag, startPoint x: 362, startPoint y: 94, endPoint x: 287, endPoint y: 95, distance: 74.3
click at [287, 95] on div "Daily Limit Max number of emails to send per day for this campaign ***" at bounding box center [325, 95] width 323 height 20
type input "***"
click at [283, 217] on button "Save" at bounding box center [282, 216] width 35 height 15
click at [61, 38] on button "Campaign" at bounding box center [60, 38] width 28 height 6
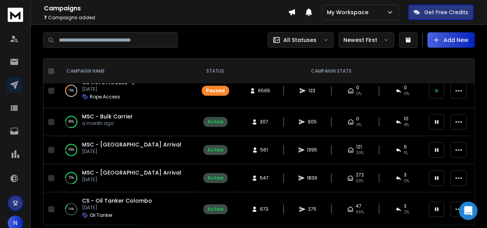
scroll to position [45, 0]
click at [131, 171] on span "MSC - [GEOGRAPHIC_DATA] Arrival" at bounding box center [131, 173] width 99 height 8
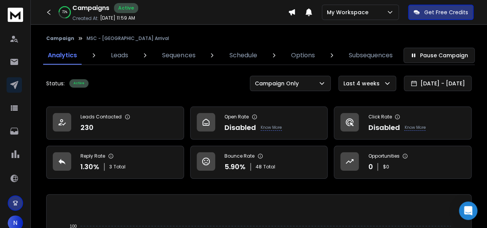
scroll to position [0, 0]
click at [307, 57] on p "Options" at bounding box center [303, 54] width 24 height 9
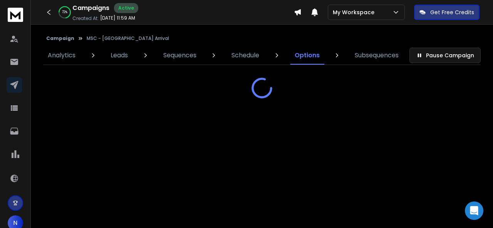
select select "*"
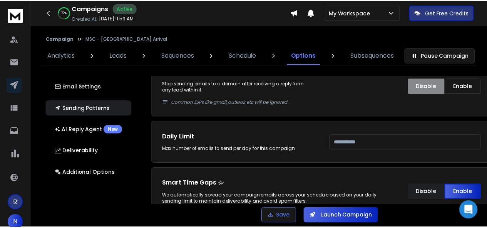
scroll to position [348, 0]
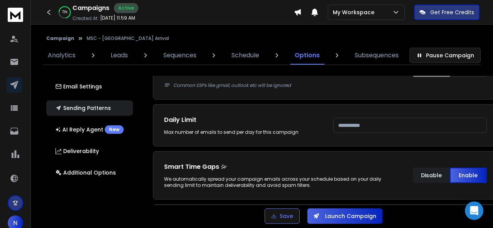
click at [367, 125] on input "***" at bounding box center [410, 125] width 154 height 15
drag, startPoint x: 367, startPoint y: 125, endPoint x: 305, endPoint y: 106, distance: 64.8
click at [305, 106] on div "Daily Limit Max number of emails to send per day for this campaign ***" at bounding box center [325, 125] width 345 height 42
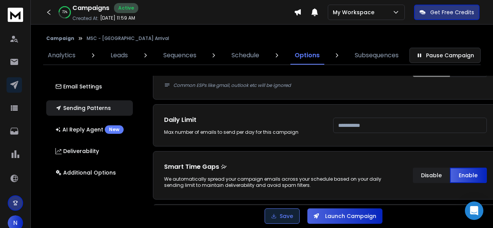
type input "***"
click at [283, 218] on button "Save" at bounding box center [282, 216] width 35 height 15
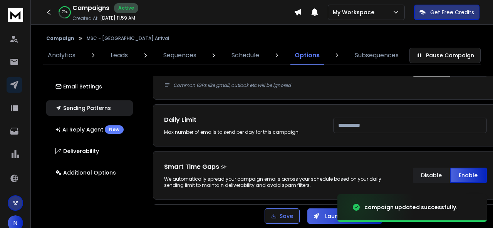
click at [63, 40] on button "Campaign" at bounding box center [60, 38] width 28 height 6
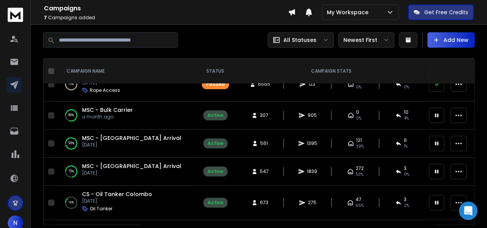
scroll to position [79, 0]
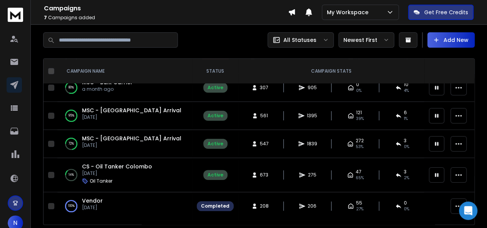
click at [129, 171] on p "[DATE]" at bounding box center [117, 174] width 70 height 6
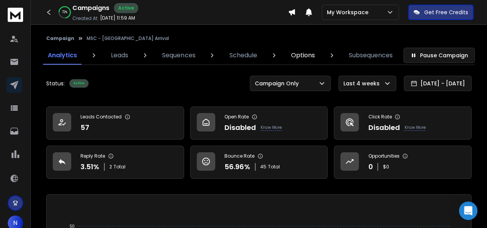
click at [308, 52] on p "Options" at bounding box center [303, 55] width 24 height 9
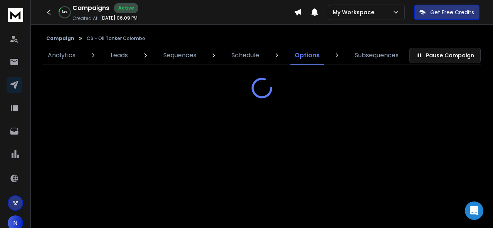
select select "*"
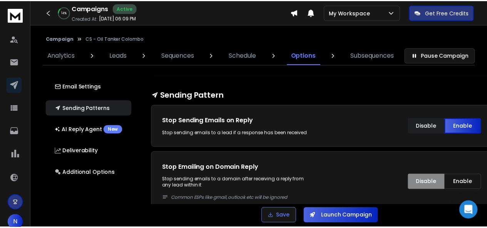
scroll to position [356, 0]
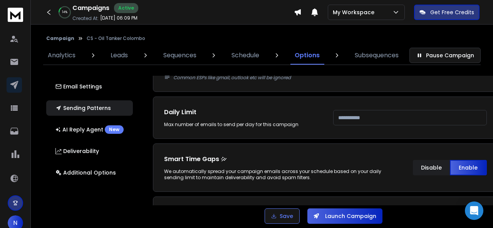
click at [360, 113] on input "**" at bounding box center [410, 117] width 154 height 15
type input "*"
type input "***"
click at [265, 211] on button "Save" at bounding box center [282, 216] width 35 height 15
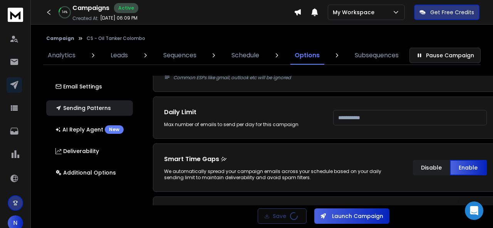
click at [270, 215] on div "Save Launch Campaign" at bounding box center [323, 216] width 468 height 15
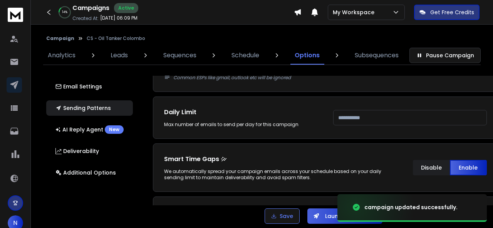
click at [65, 37] on button "Campaign" at bounding box center [60, 38] width 28 height 6
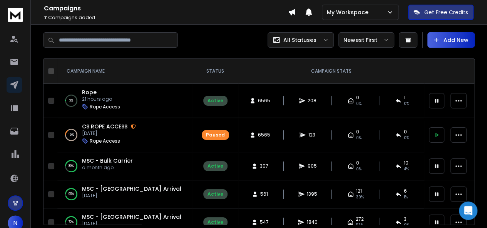
click at [119, 99] on div "3 % Rope 21 hours ago Rope Access" at bounding box center [124, 101] width 119 height 25
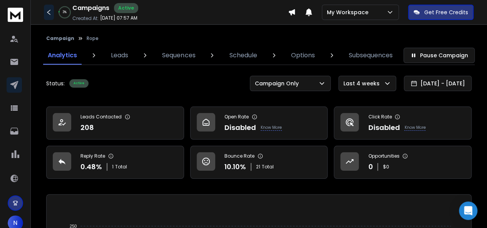
click at [49, 12] on icon at bounding box center [48, 12] width 7 height 7
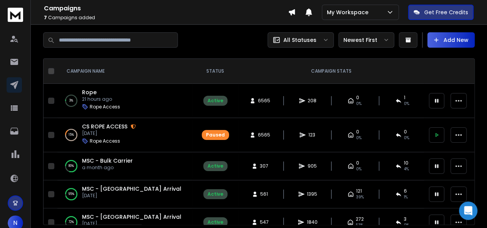
click at [455, 102] on icon "button" at bounding box center [459, 101] width 8 height 8
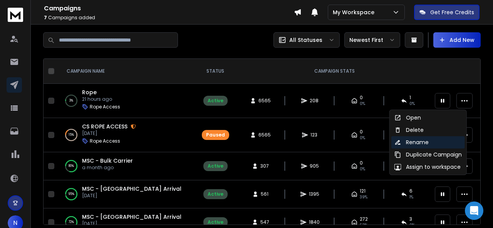
click at [427, 145] on div "Rename" at bounding box center [411, 143] width 34 height 8
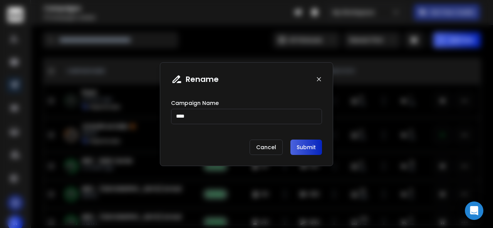
click at [171, 117] on input "****" at bounding box center [246, 116] width 151 height 15
type input "********"
click at [316, 149] on button "Submit" at bounding box center [306, 147] width 32 height 15
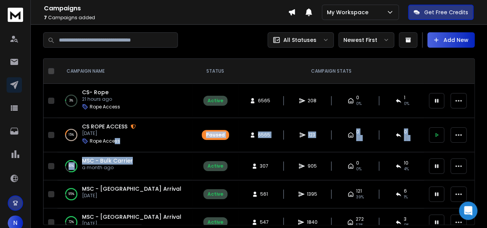
drag, startPoint x: 115, startPoint y: 150, endPoint x: 131, endPoint y: 159, distance: 18.6
click at [131, 159] on tbody "3 % CS- Rope 21 hours ago Rope Access Active 6565 208 0 0% 1 0 % 15 % CS ROPE A…" at bounding box center [259, 191] width 431 height 215
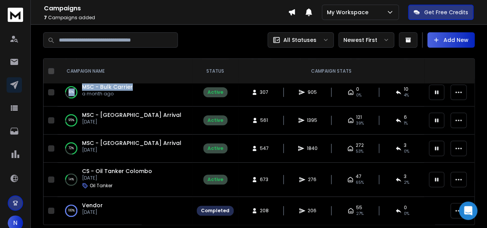
scroll to position [75, 0]
